Goal: Information Seeking & Learning: Find contact information

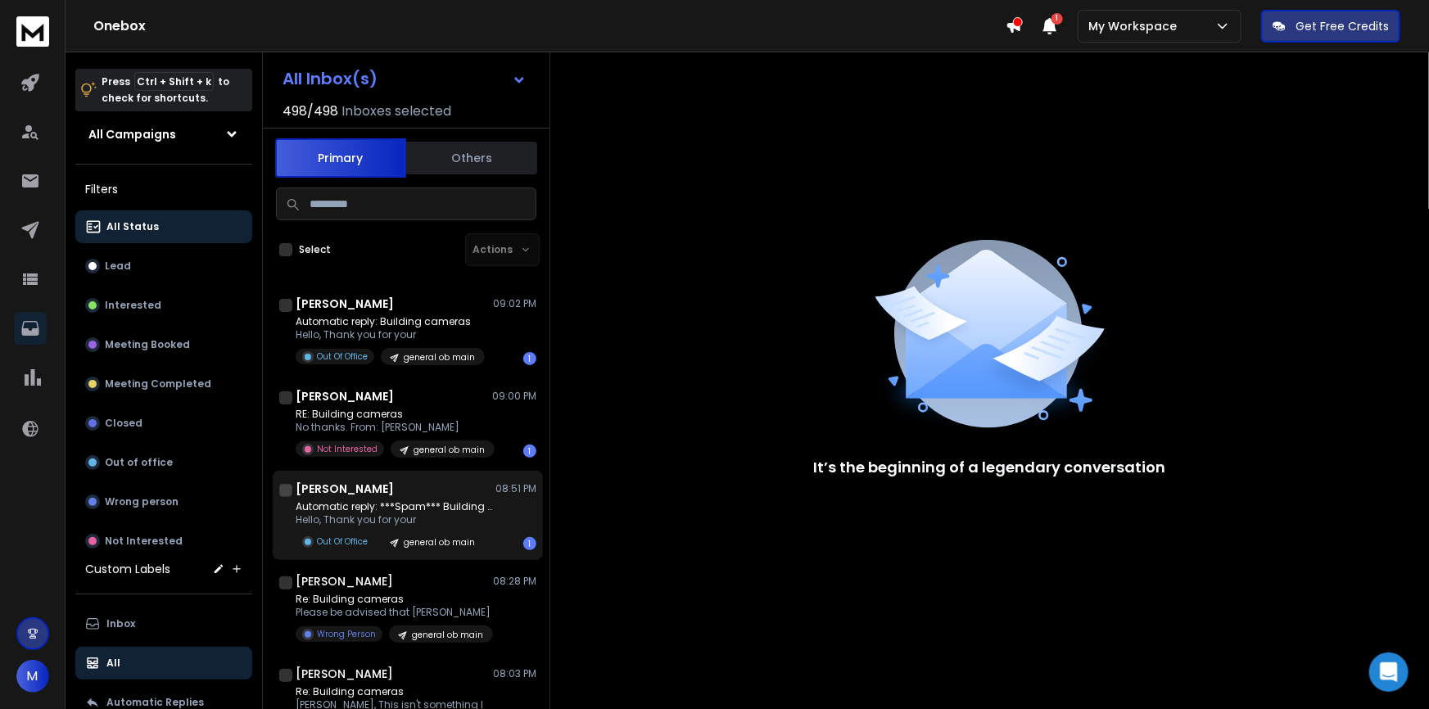
click at [462, 491] on div "[PERSON_NAME] 08:51 PM" at bounding box center [416, 489] width 241 height 16
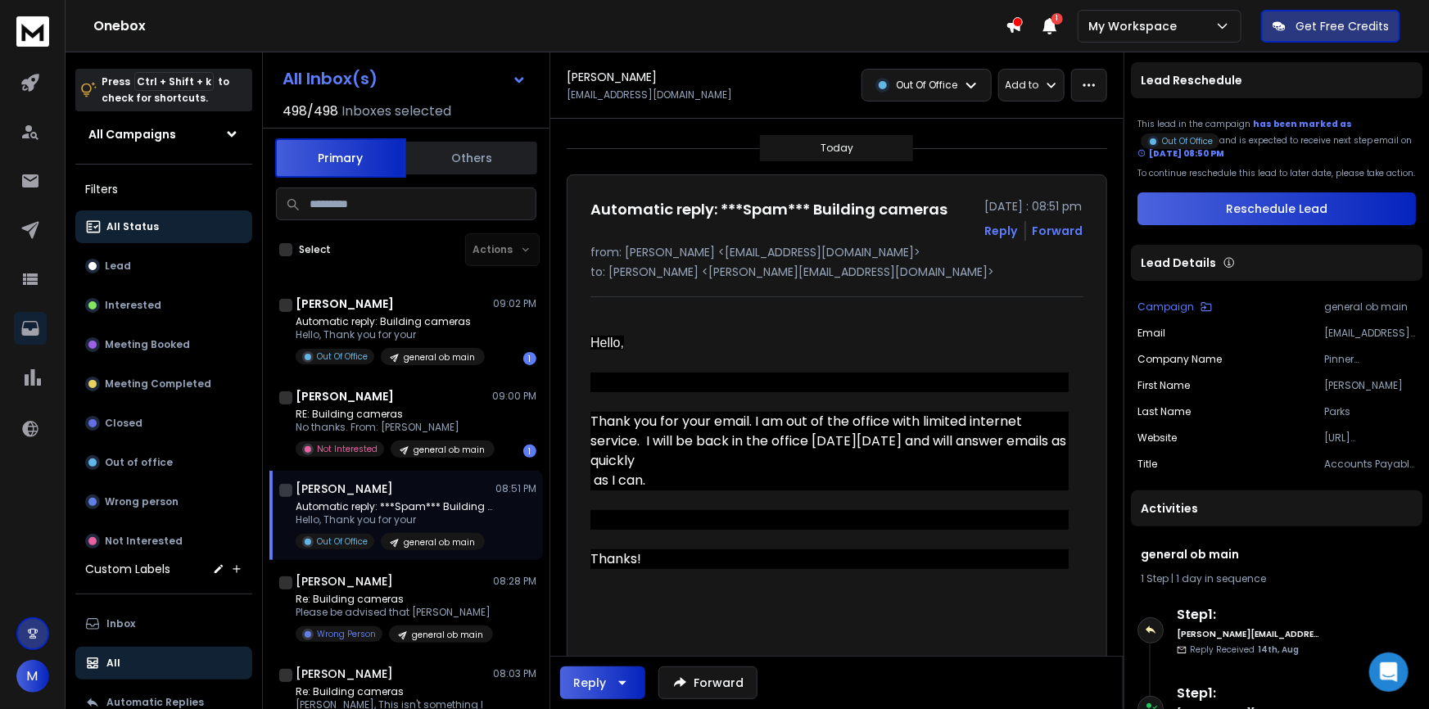
click at [666, 100] on p "[EMAIL_ADDRESS][DOMAIN_NAME]" at bounding box center [649, 94] width 165 height 13
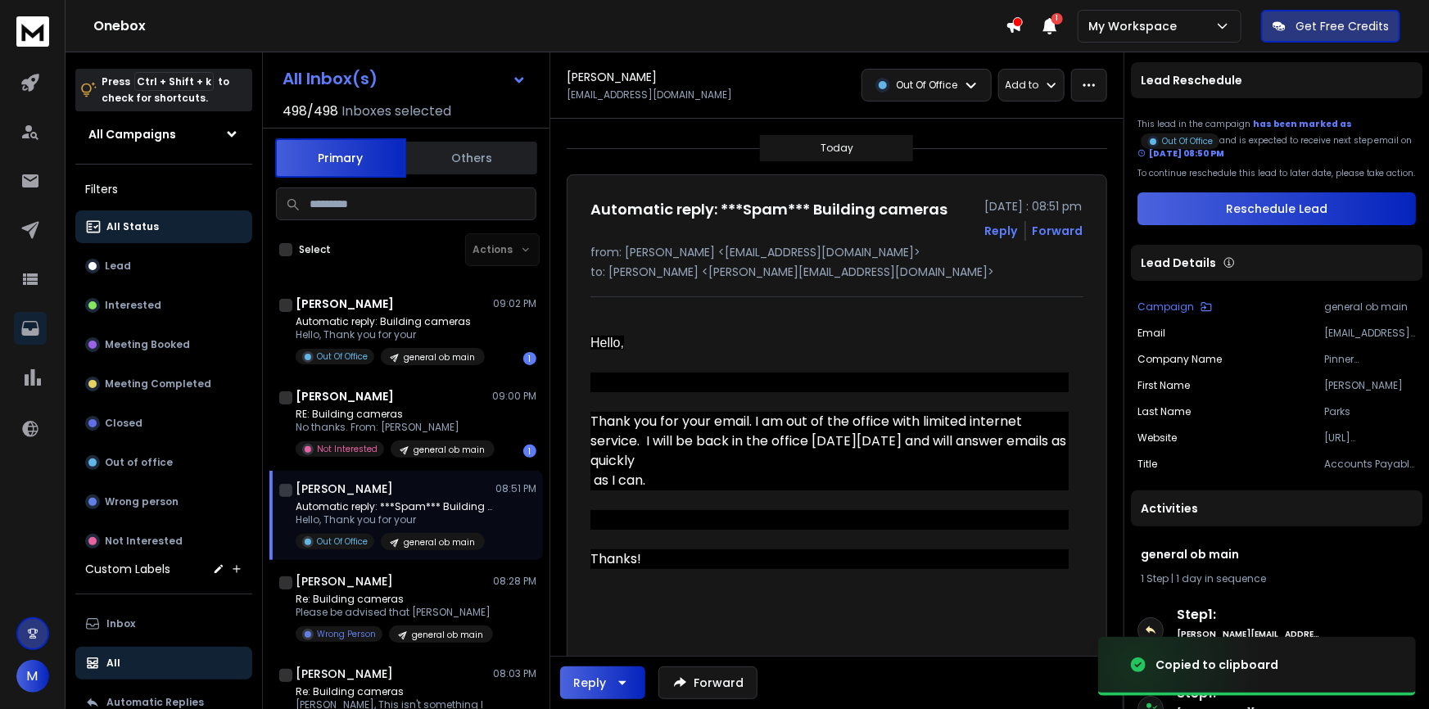
click at [595, 76] on h1 "[PERSON_NAME]" at bounding box center [612, 77] width 90 height 16
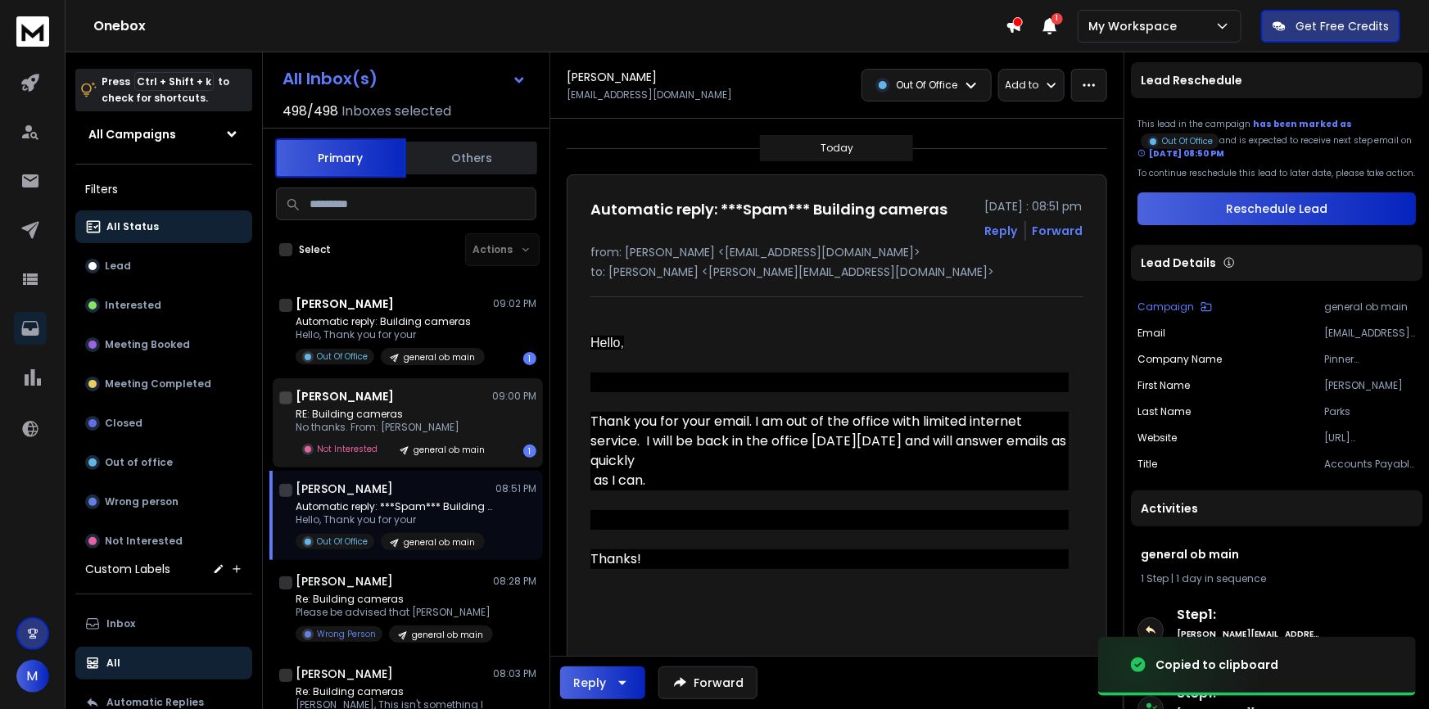
click at [484, 437] on div "RE: Building cameras No thanks. From: [PERSON_NAME] Not Interested general ob m…" at bounding box center [395, 433] width 199 height 50
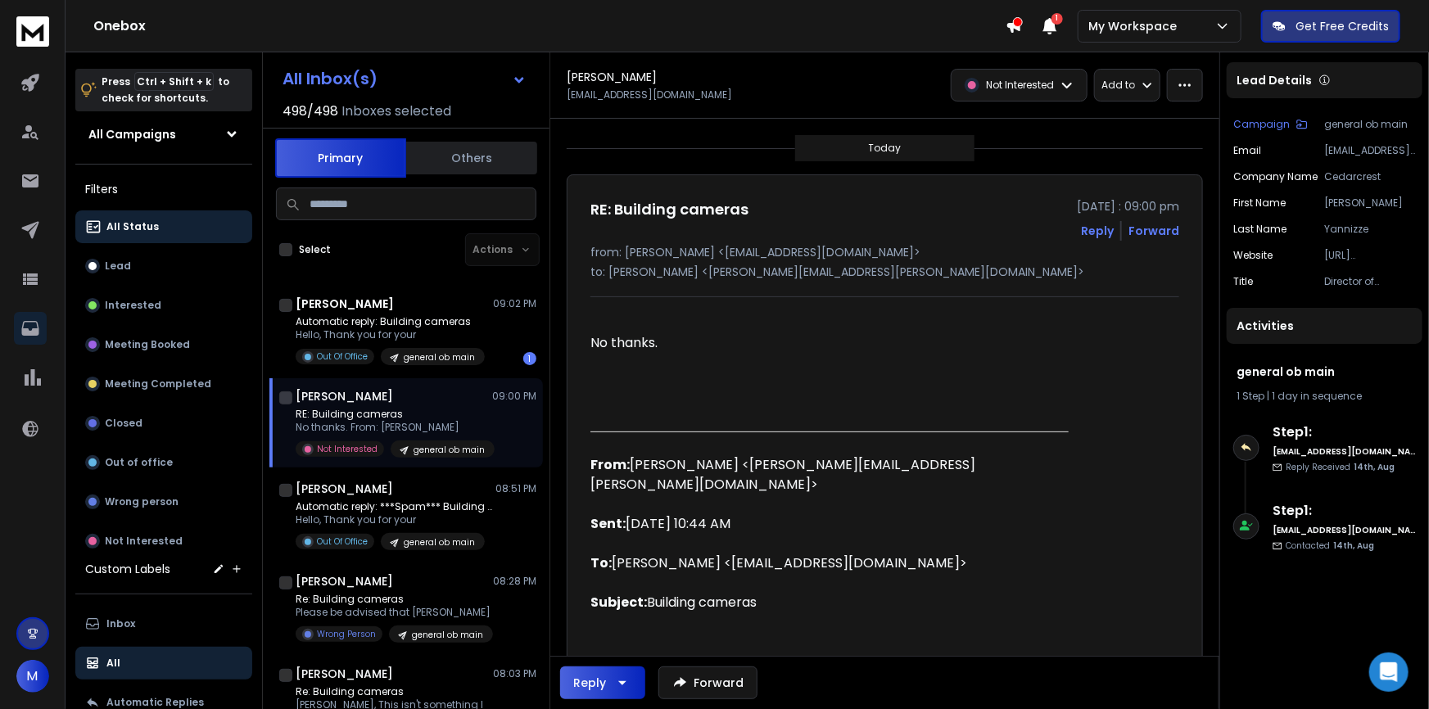
click at [636, 97] on p "[EMAIL_ADDRESS][DOMAIN_NAME]" at bounding box center [649, 94] width 165 height 13
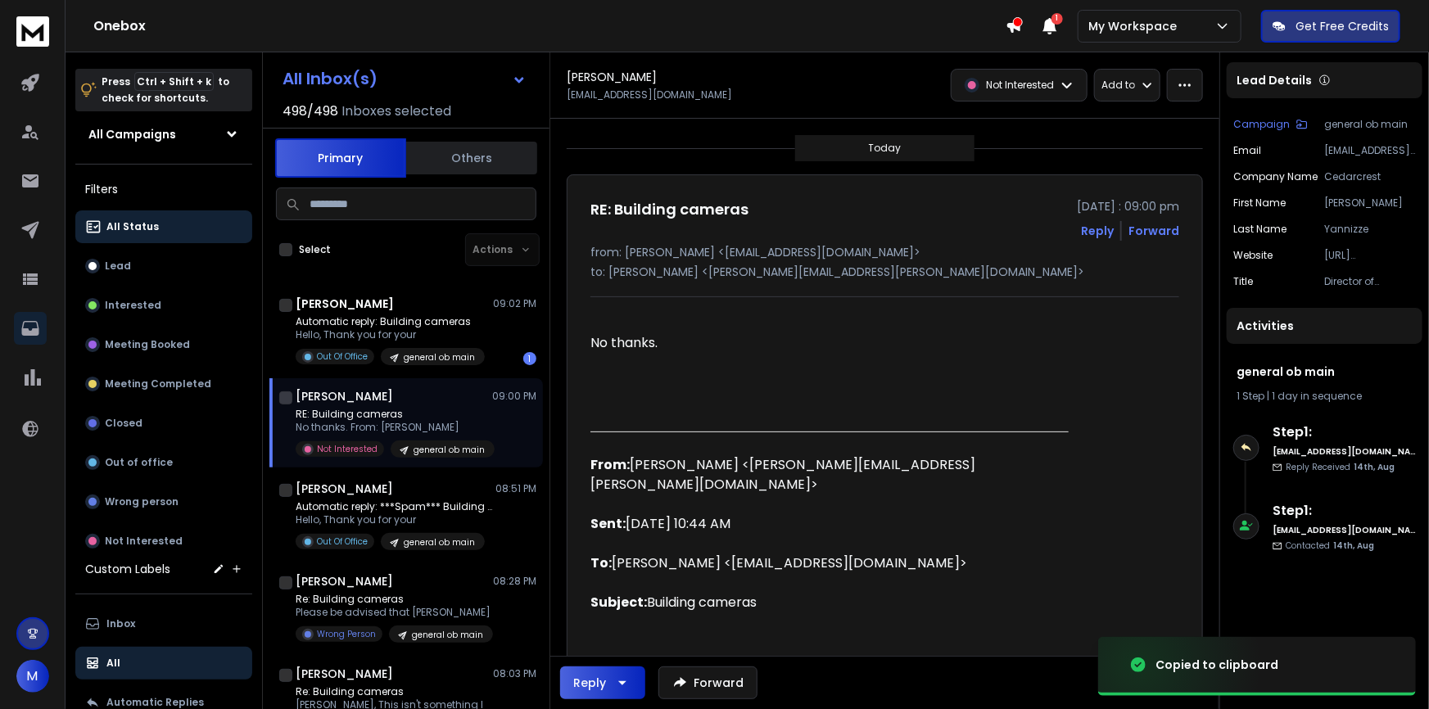
click at [604, 70] on h1 "[PERSON_NAME]" at bounding box center [612, 77] width 90 height 16
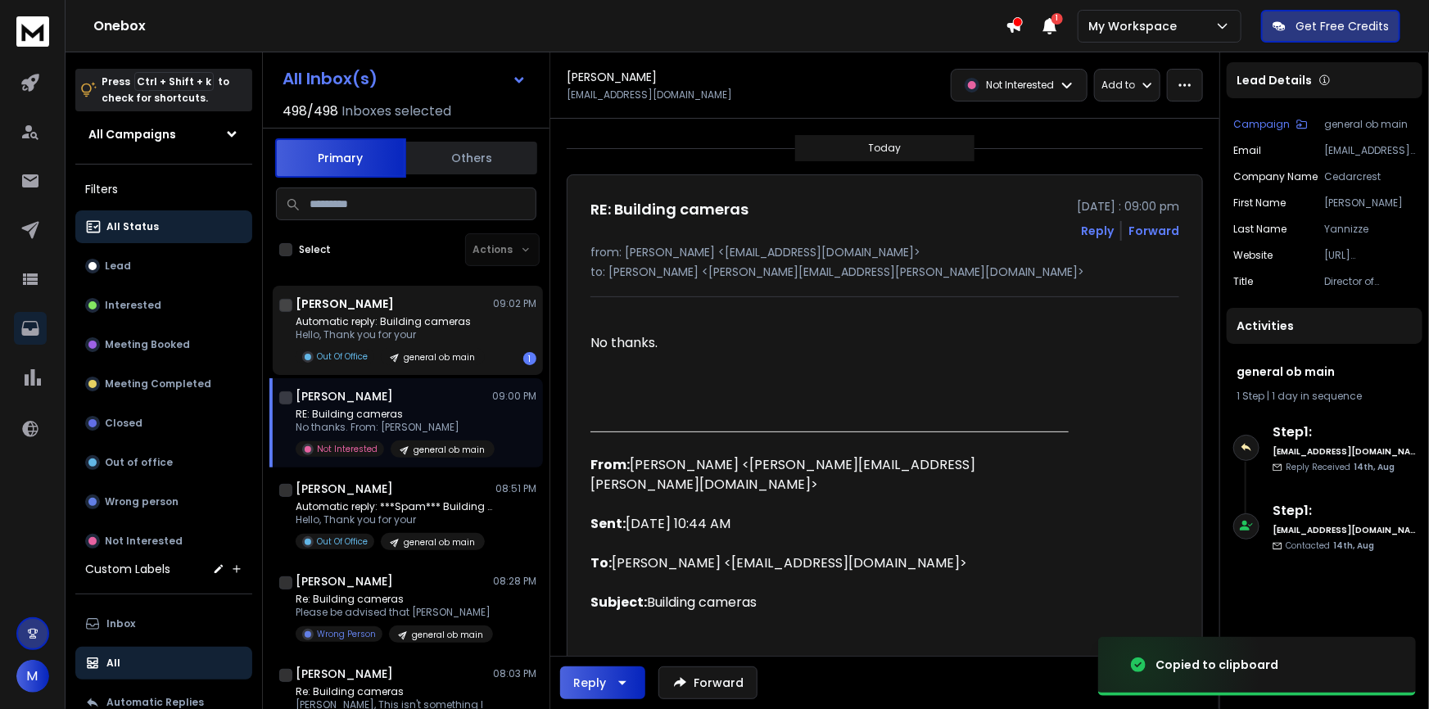
click at [463, 337] on p "Hello, Thank you for your" at bounding box center [390, 334] width 189 height 13
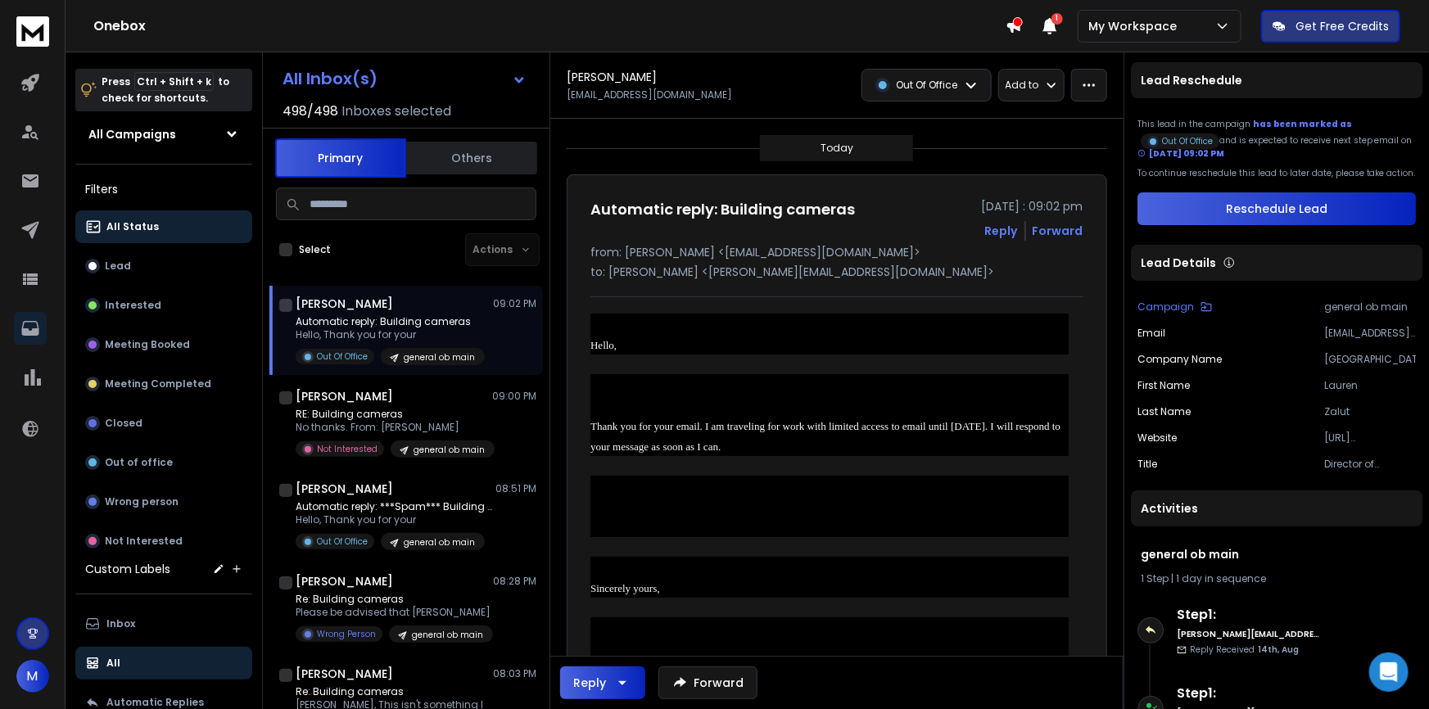
click at [623, 93] on p "[EMAIL_ADDRESS][DOMAIN_NAME]" at bounding box center [649, 94] width 165 height 13
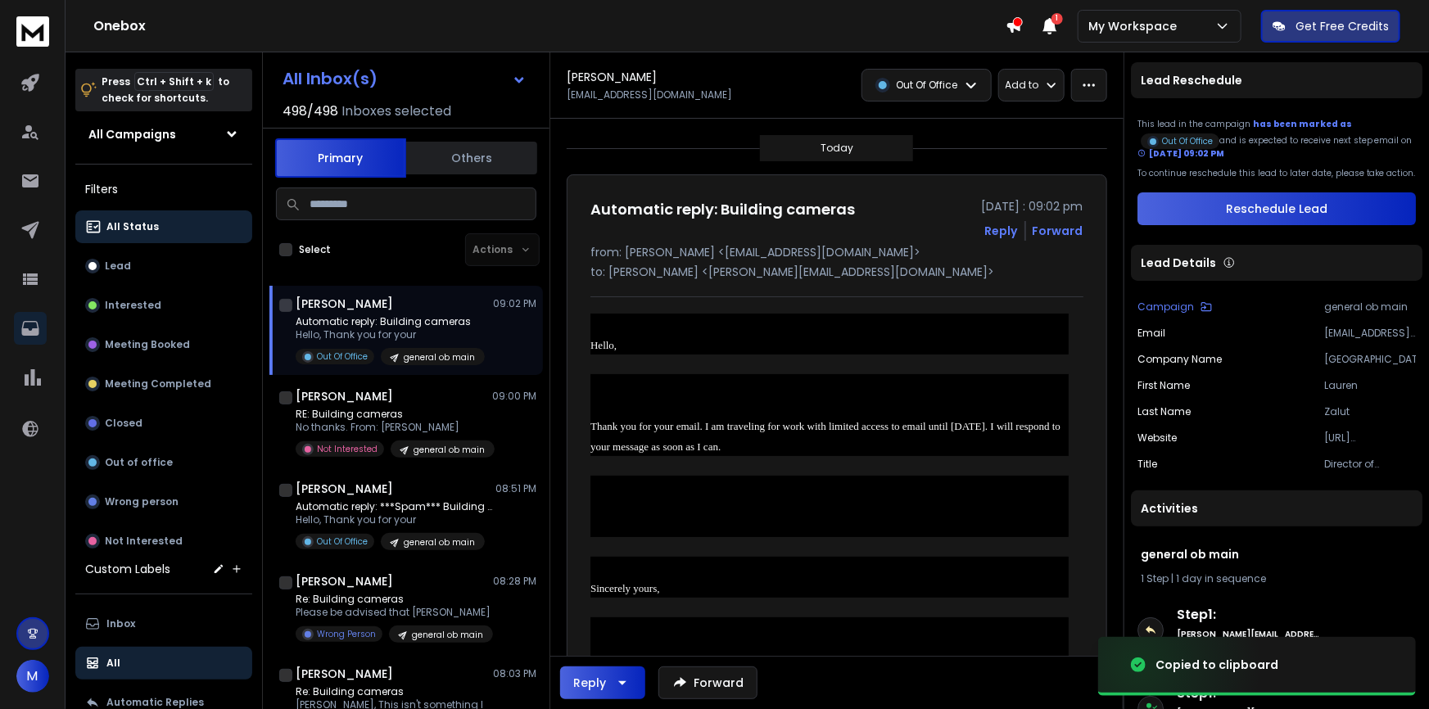
click at [591, 75] on h1 "[PERSON_NAME]" at bounding box center [612, 77] width 90 height 16
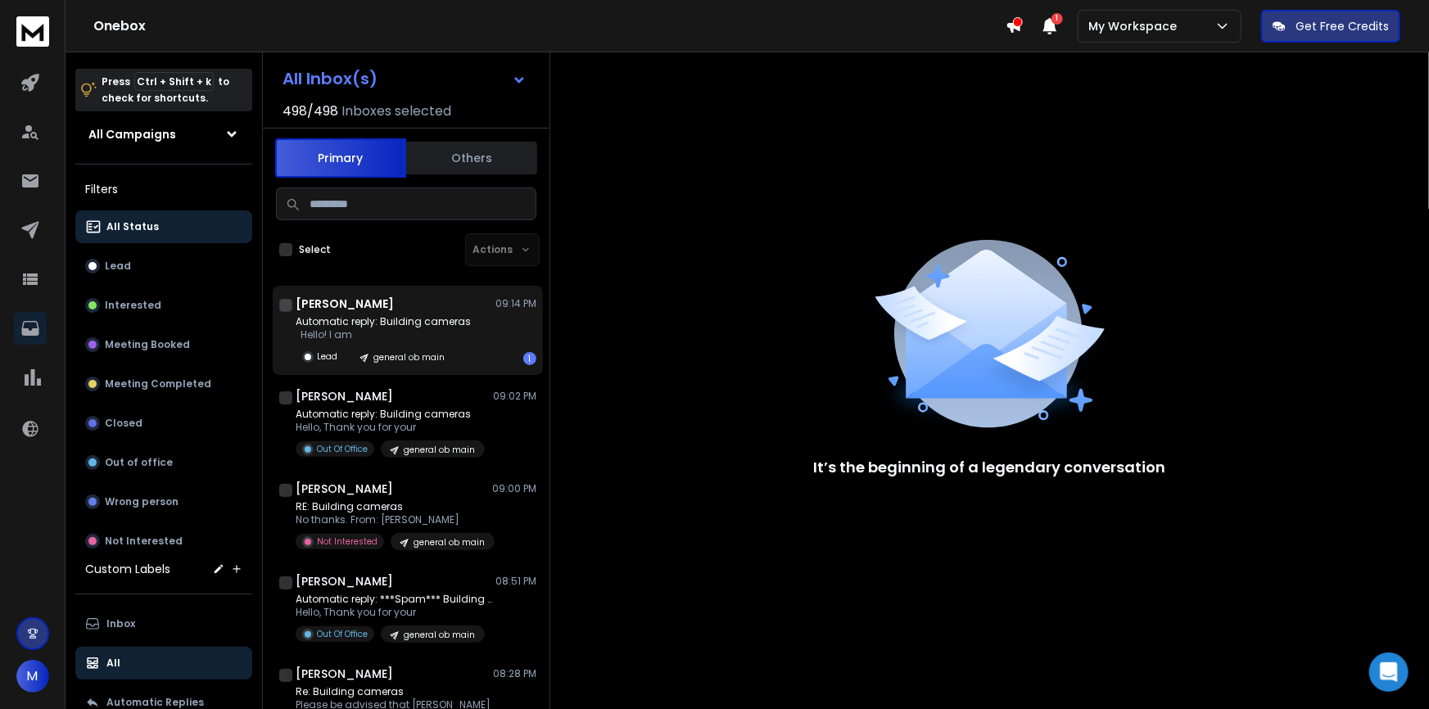
click at [500, 333] on div "Automatic reply: Building cameras ﻿ ﻿ Hello! I am Lead general ob main 1" at bounding box center [416, 340] width 241 height 50
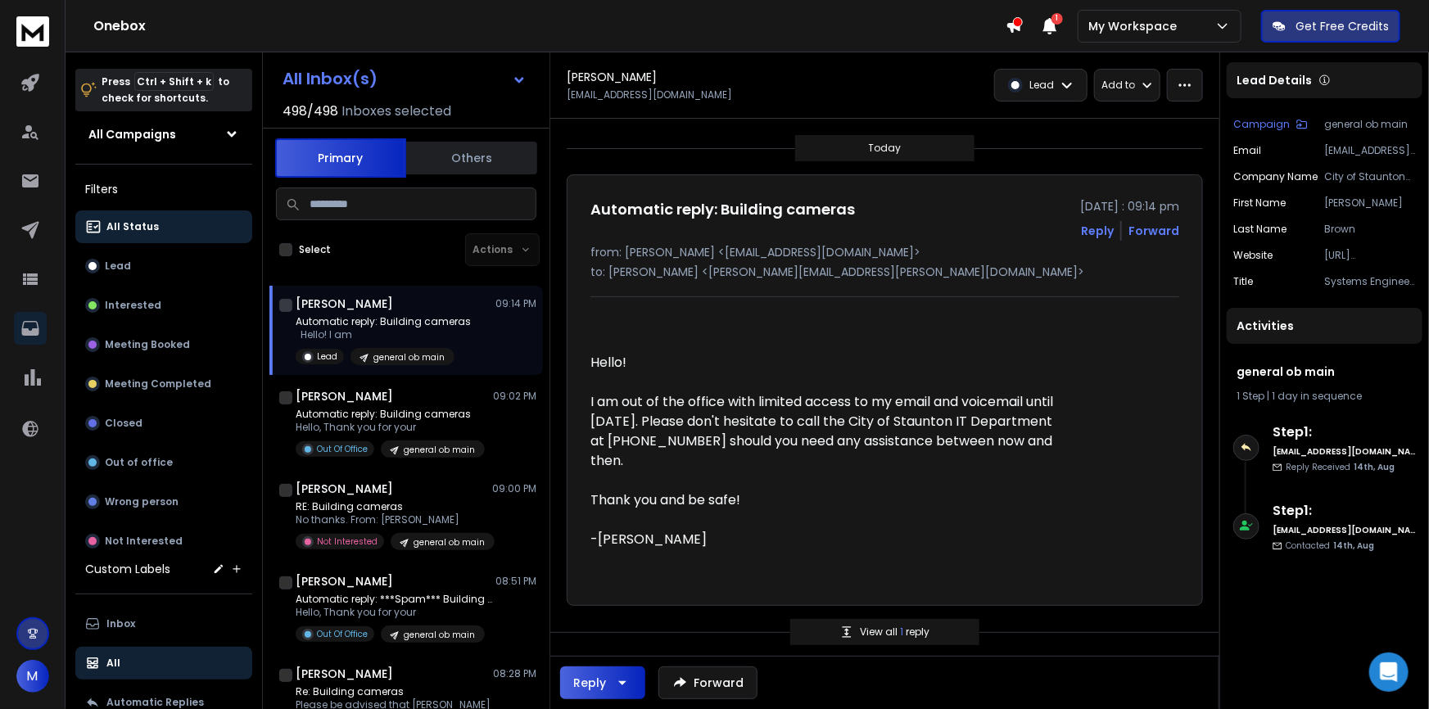
click at [677, 99] on p "[EMAIL_ADDRESS][DOMAIN_NAME]" at bounding box center [649, 94] width 165 height 13
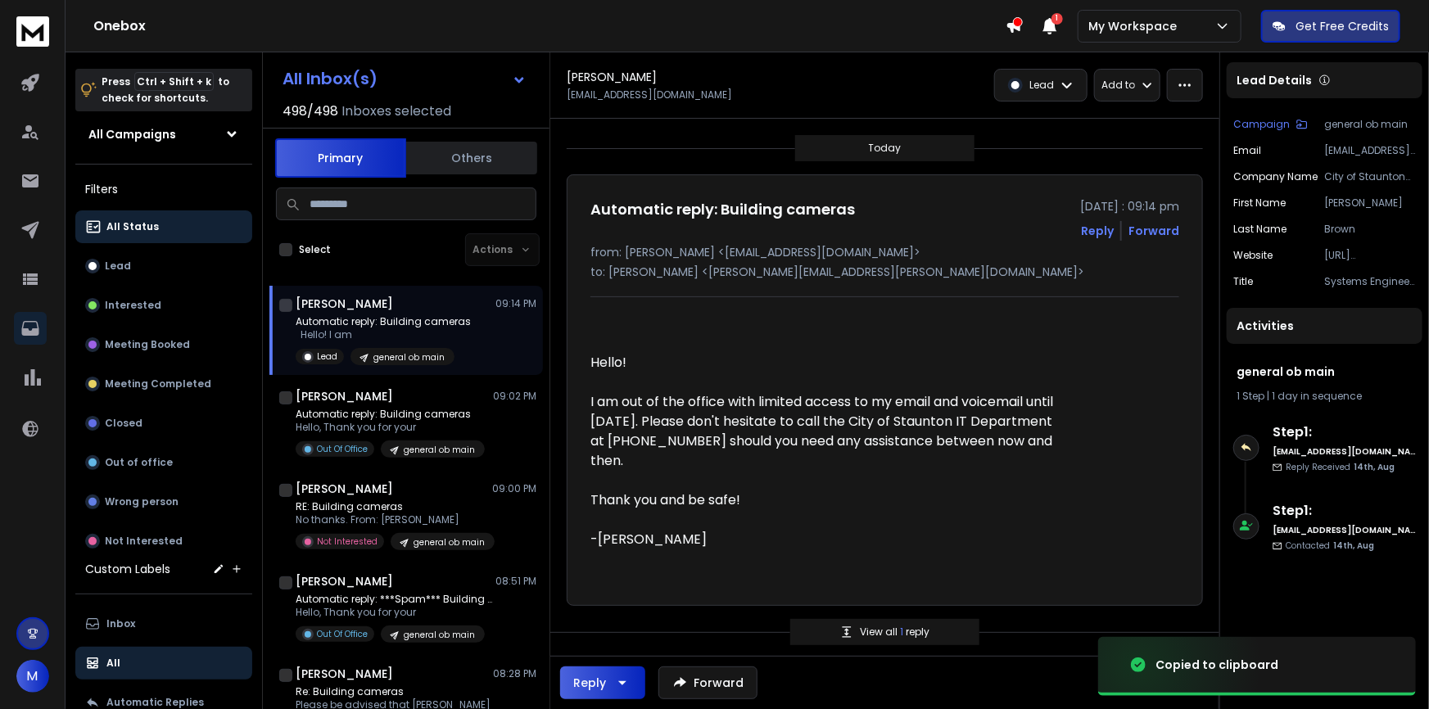
click at [609, 83] on h1 "[PERSON_NAME]" at bounding box center [612, 77] width 90 height 16
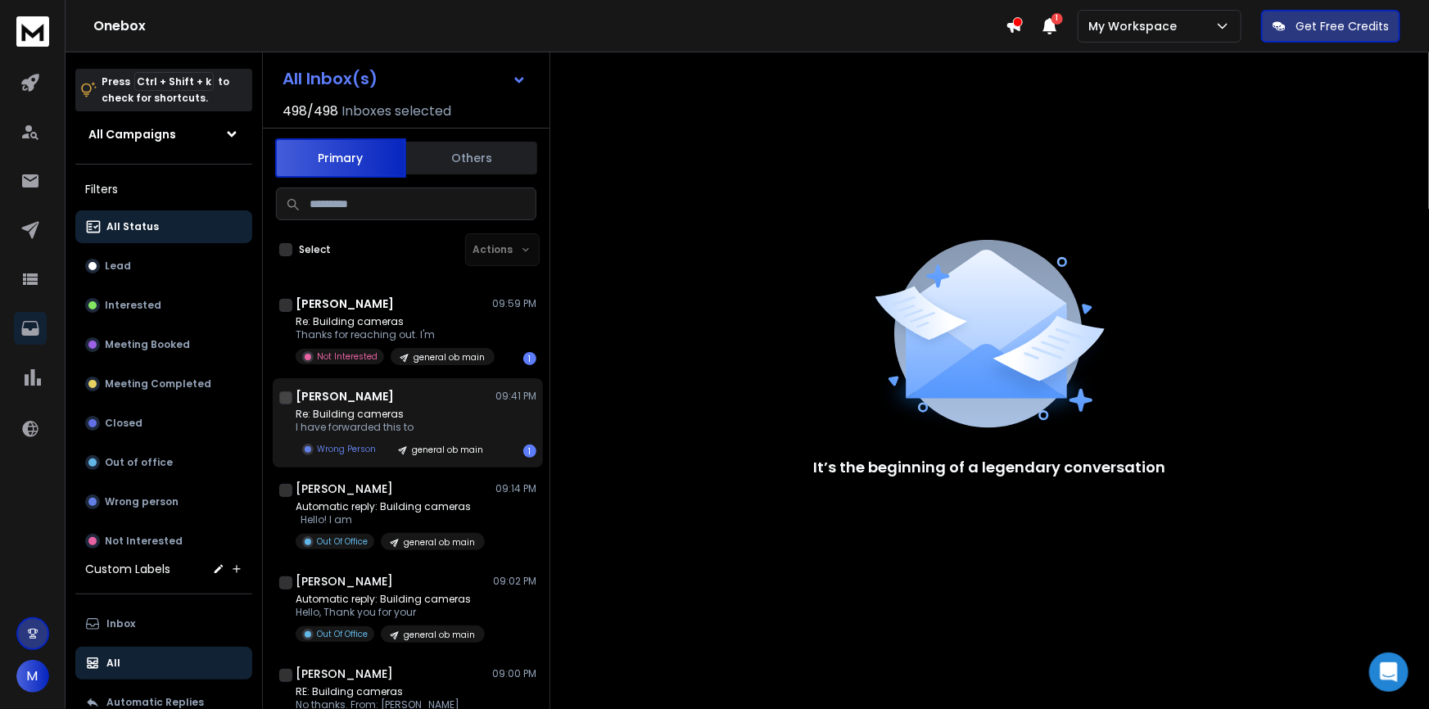
click at [437, 412] on p "Re: Building cameras" at bounding box center [394, 414] width 197 height 13
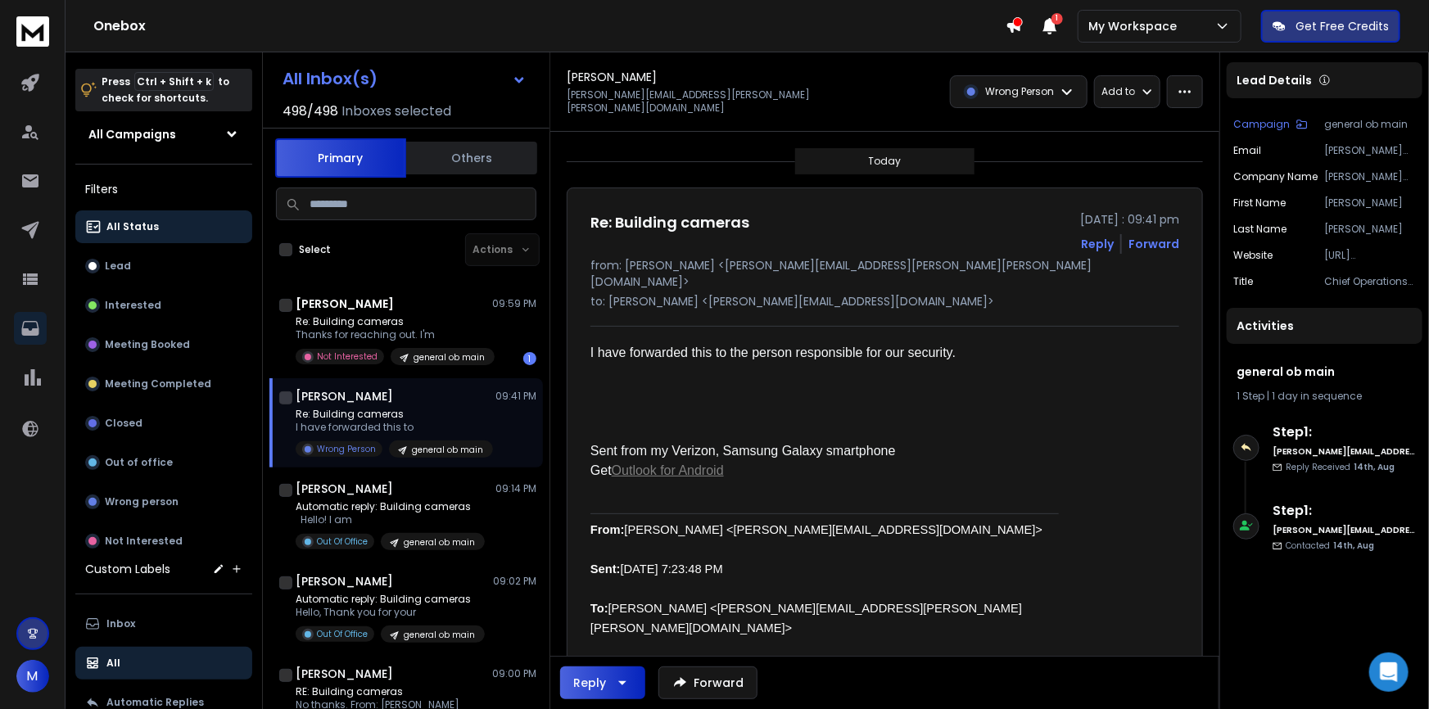
click at [652, 91] on p "[PERSON_NAME][EMAIL_ADDRESS][PERSON_NAME][PERSON_NAME][DOMAIN_NAME]" at bounding box center [724, 101] width 314 height 26
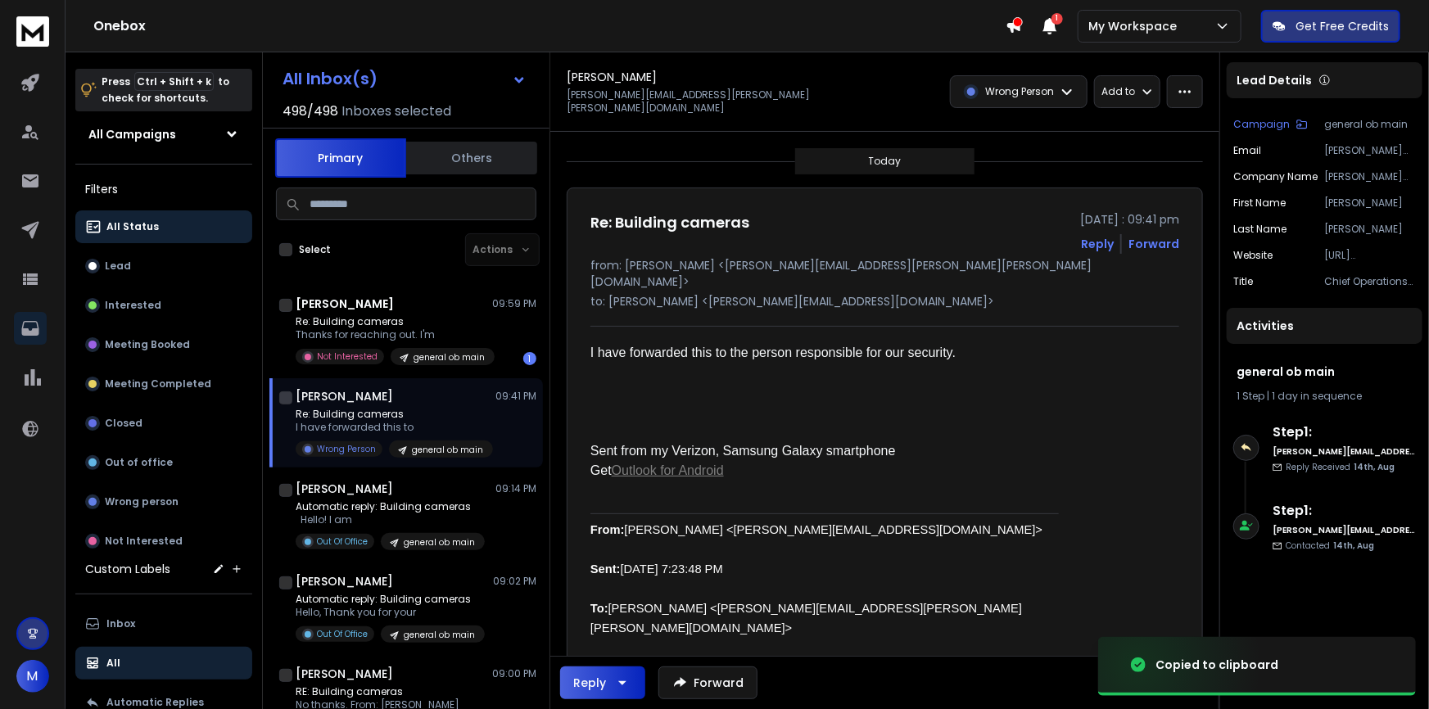
click at [600, 82] on h1 "[PERSON_NAME]" at bounding box center [612, 77] width 90 height 16
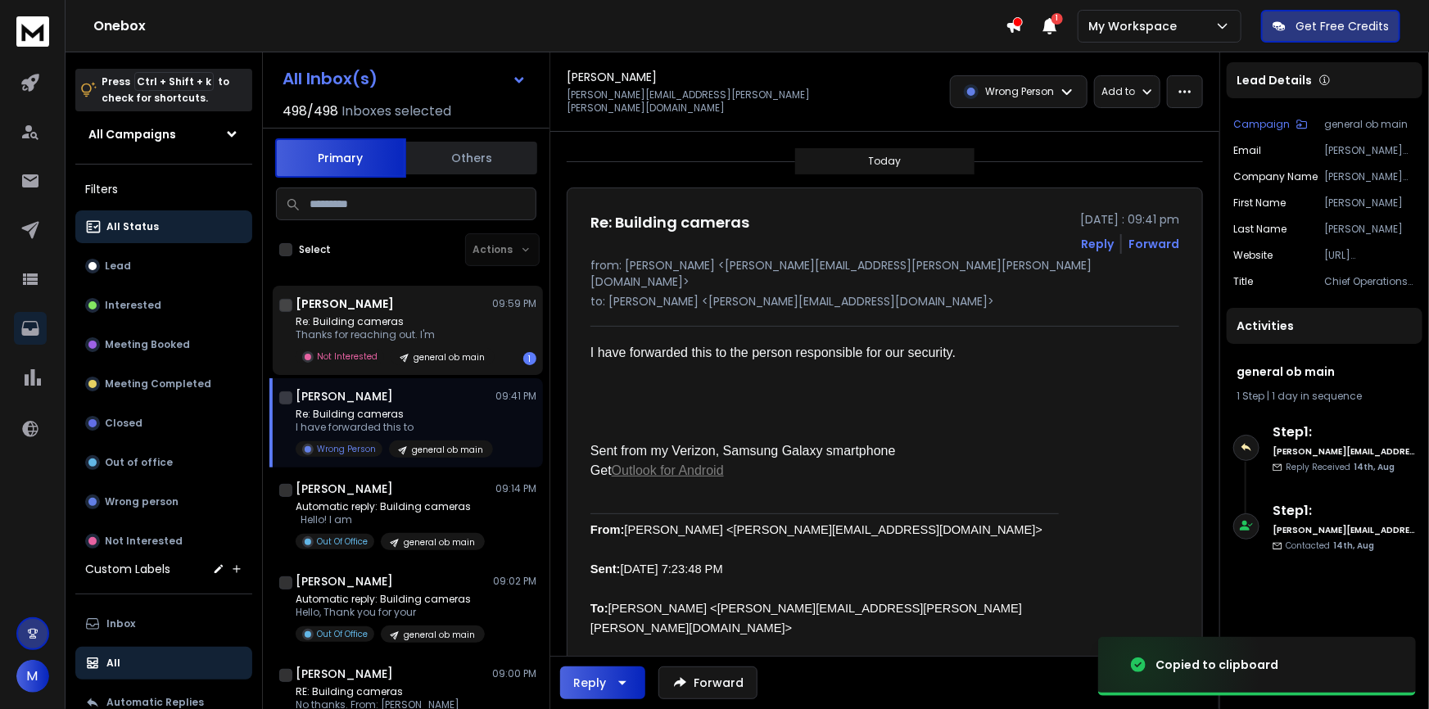
click at [459, 310] on div "[PERSON_NAME] 09:59 PM" at bounding box center [416, 304] width 241 height 16
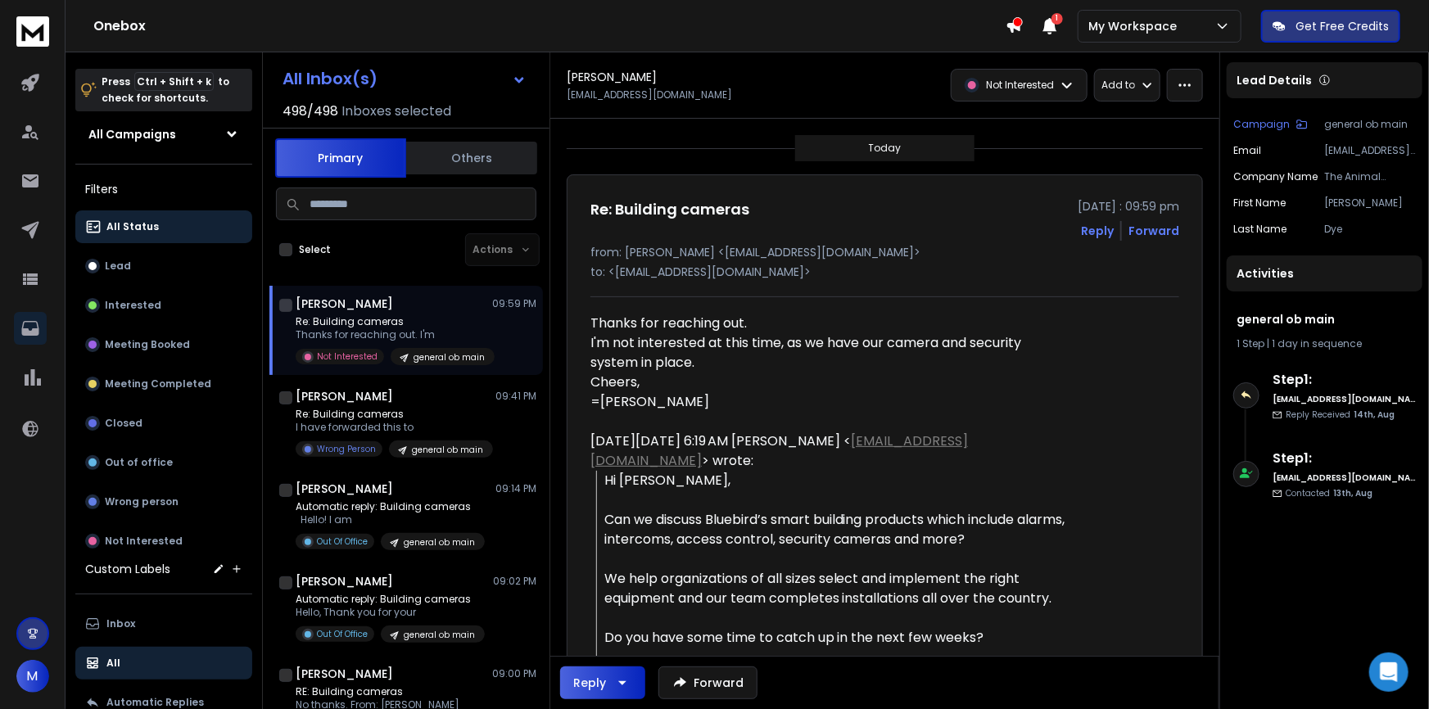
click at [661, 106] on div "[PERSON_NAME] [PERSON_NAME] [EMAIL_ADDRESS][DOMAIN_NAME] Not Interested Add to …" at bounding box center [884, 85] width 669 height 66
click at [663, 97] on p "[EMAIL_ADDRESS][DOMAIN_NAME]" at bounding box center [649, 94] width 165 height 13
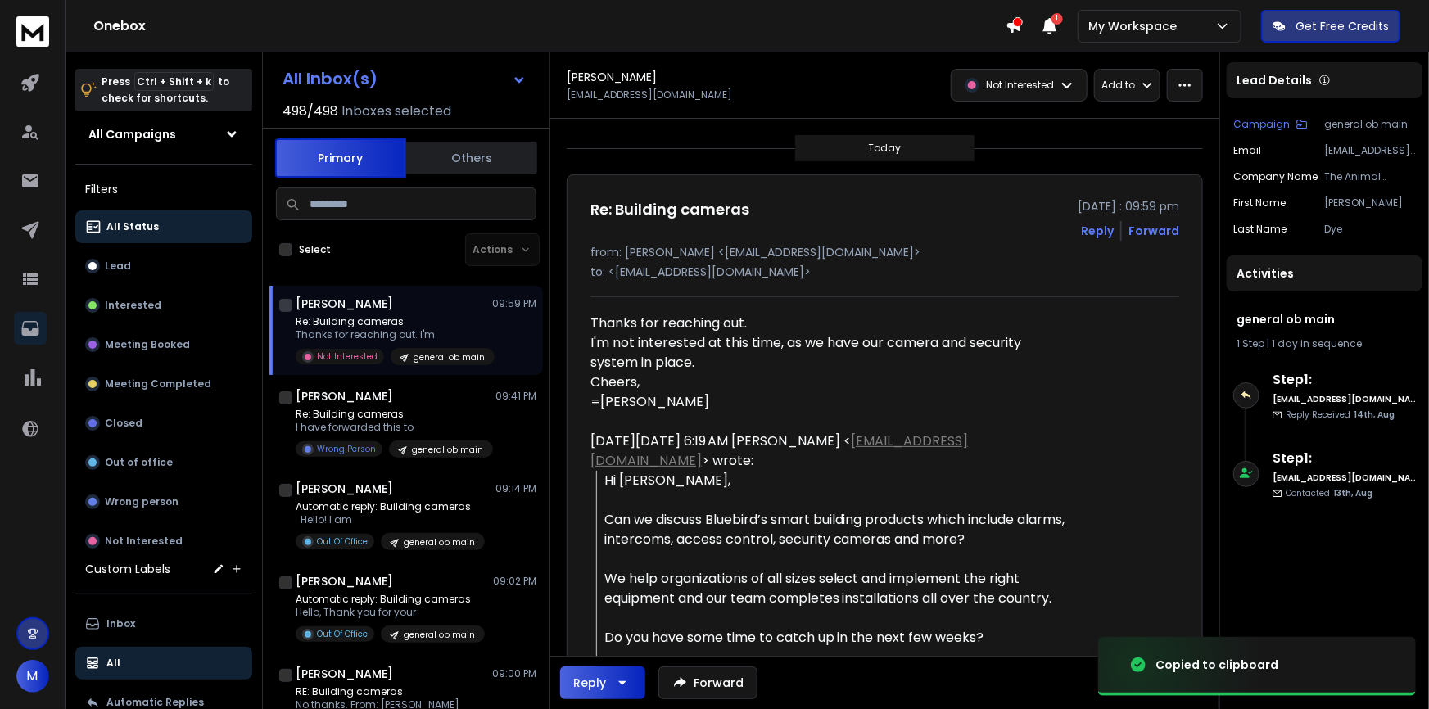
click at [568, 78] on h1 "[PERSON_NAME]" at bounding box center [612, 77] width 90 height 16
